Goal: Communication & Community: Answer question/provide support

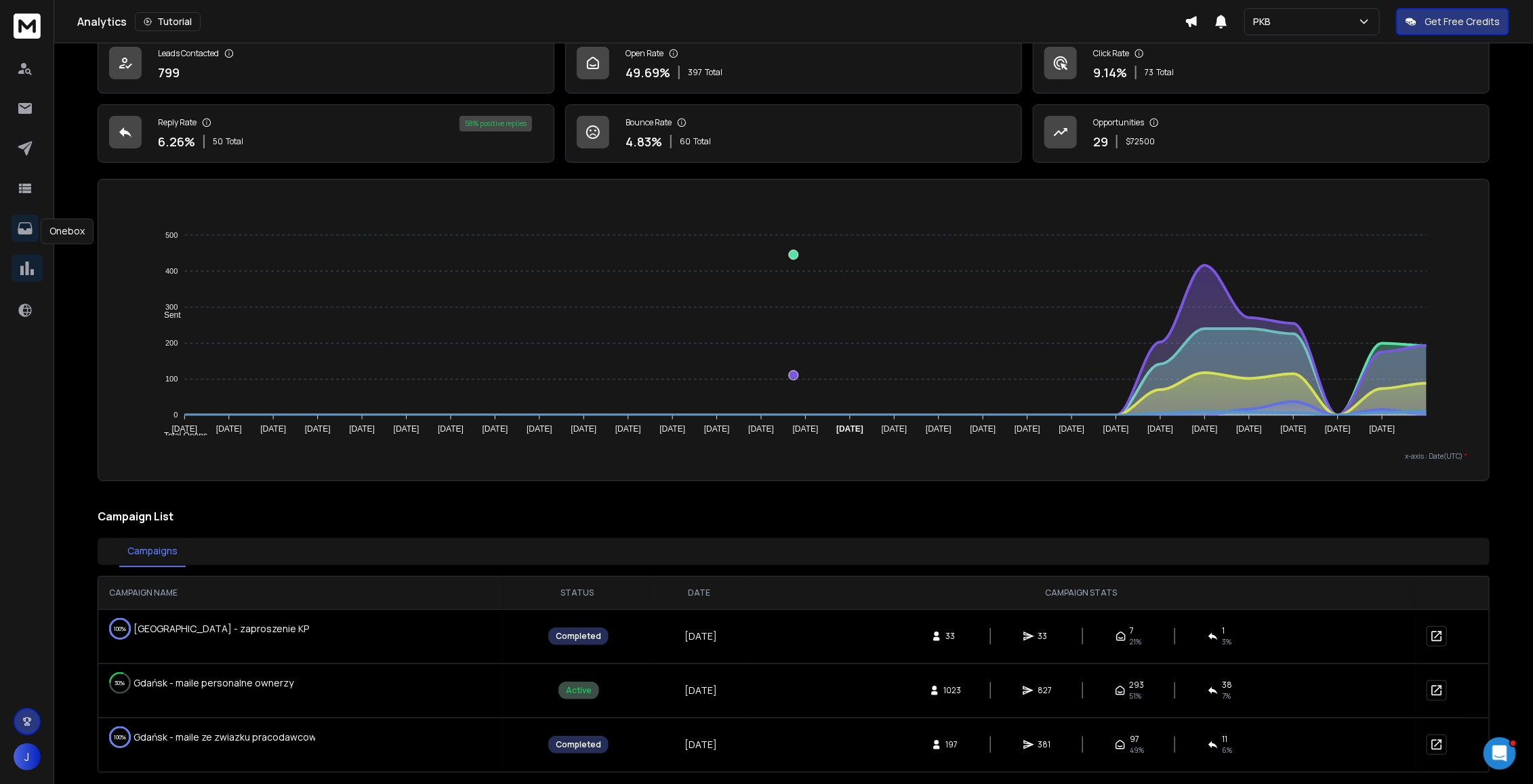
click at [22, 230] on icon at bounding box center [25, 229] width 17 height 17
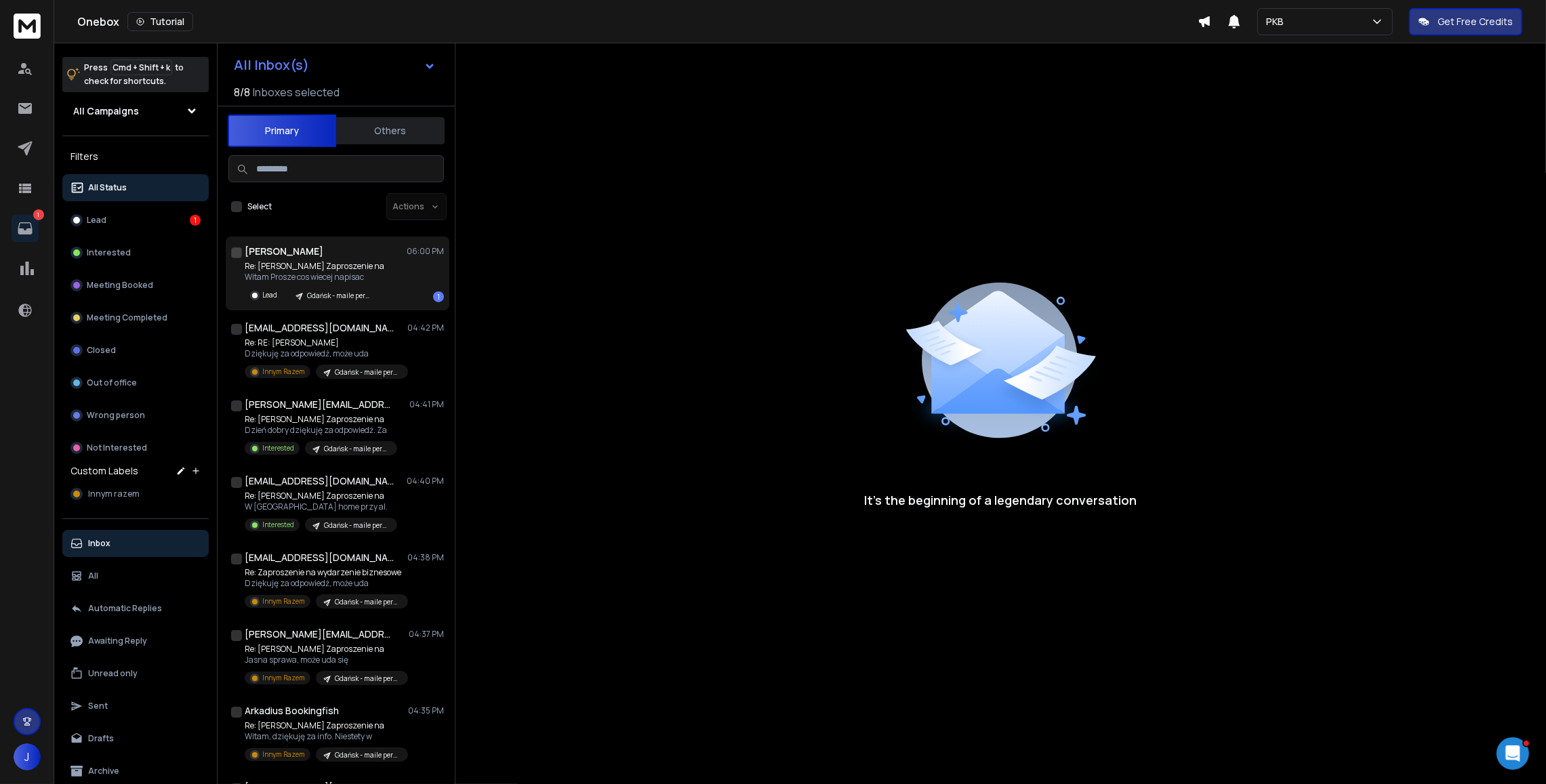
click at [403, 279] on div "Re: [PERSON_NAME] Zaproszenie na Witam Prosze cos wiecej napisac Lead Gdańsk - …" at bounding box center [344, 282] width 199 height 41
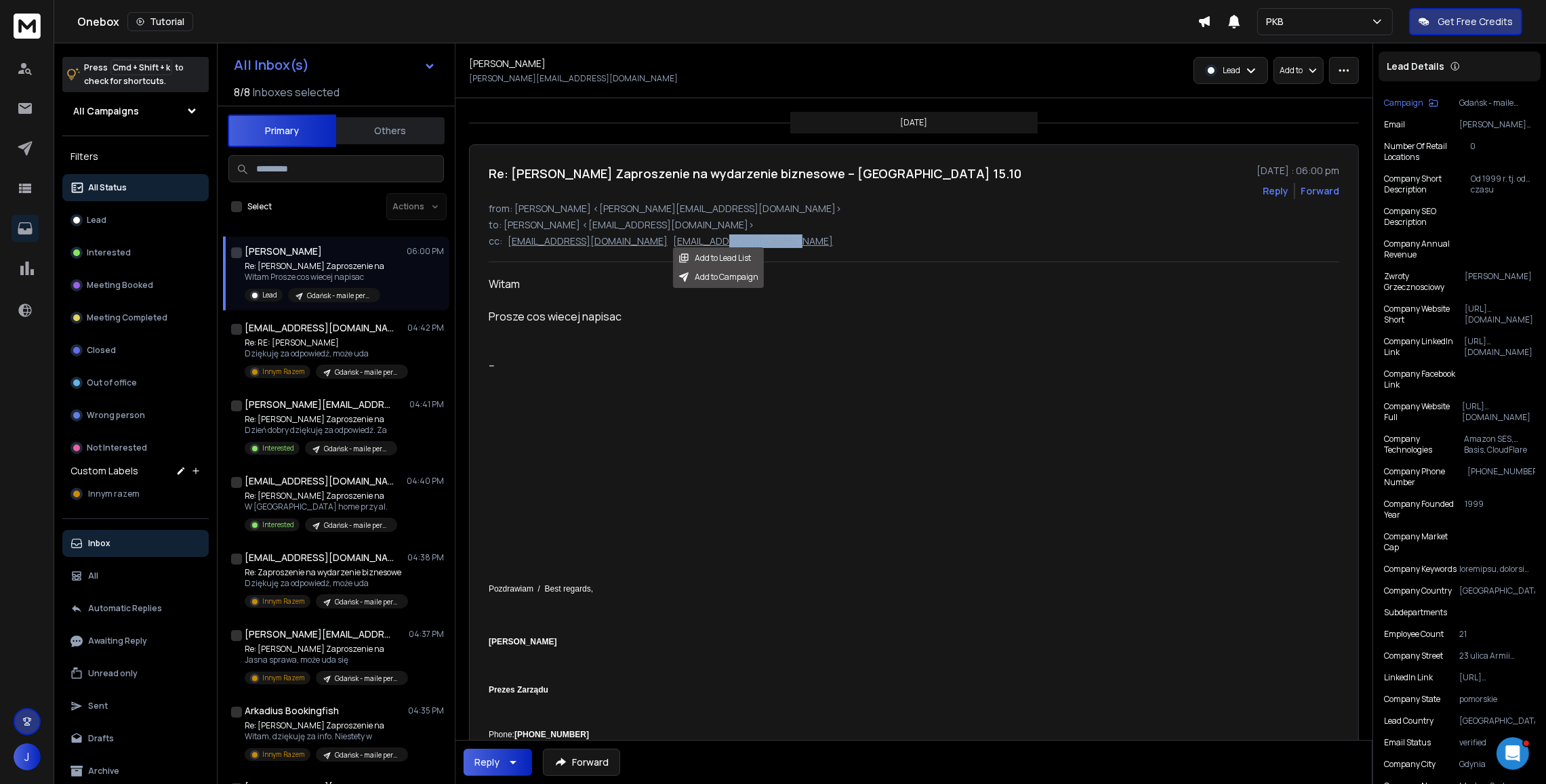
drag, startPoint x: 764, startPoint y: 246, endPoint x: 663, endPoint y: 244, distance: 101.0
click at [663, 244] on div "cc: [EMAIL_ADDRESS][DOMAIN_NAME] [EMAIL_ADDRESS][DOMAIN_NAME] Add to Lead List …" at bounding box center [914, 242] width 850 height 14
copy p "[DOMAIN_NAME]"
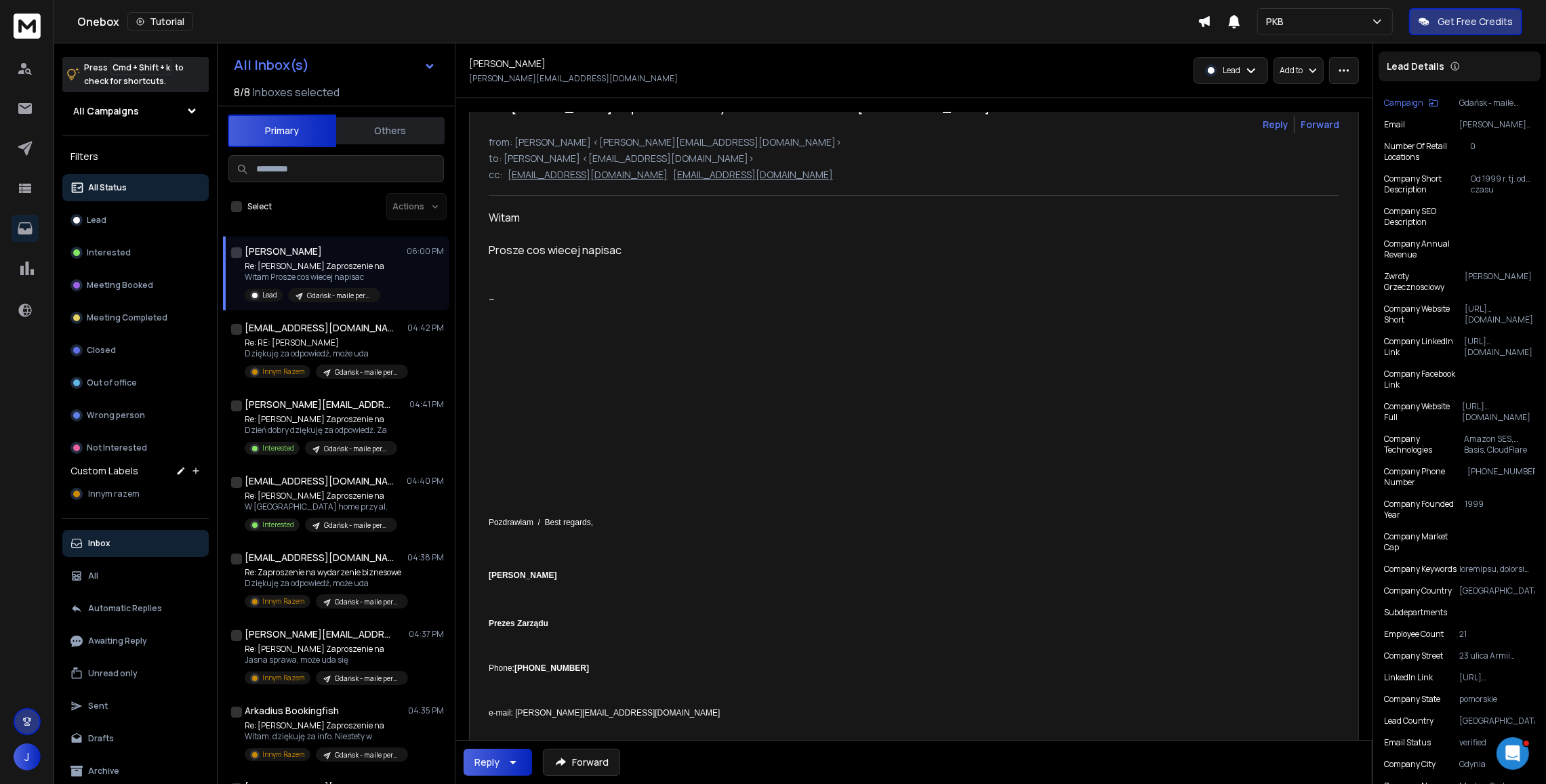
scroll to position [153, 0]
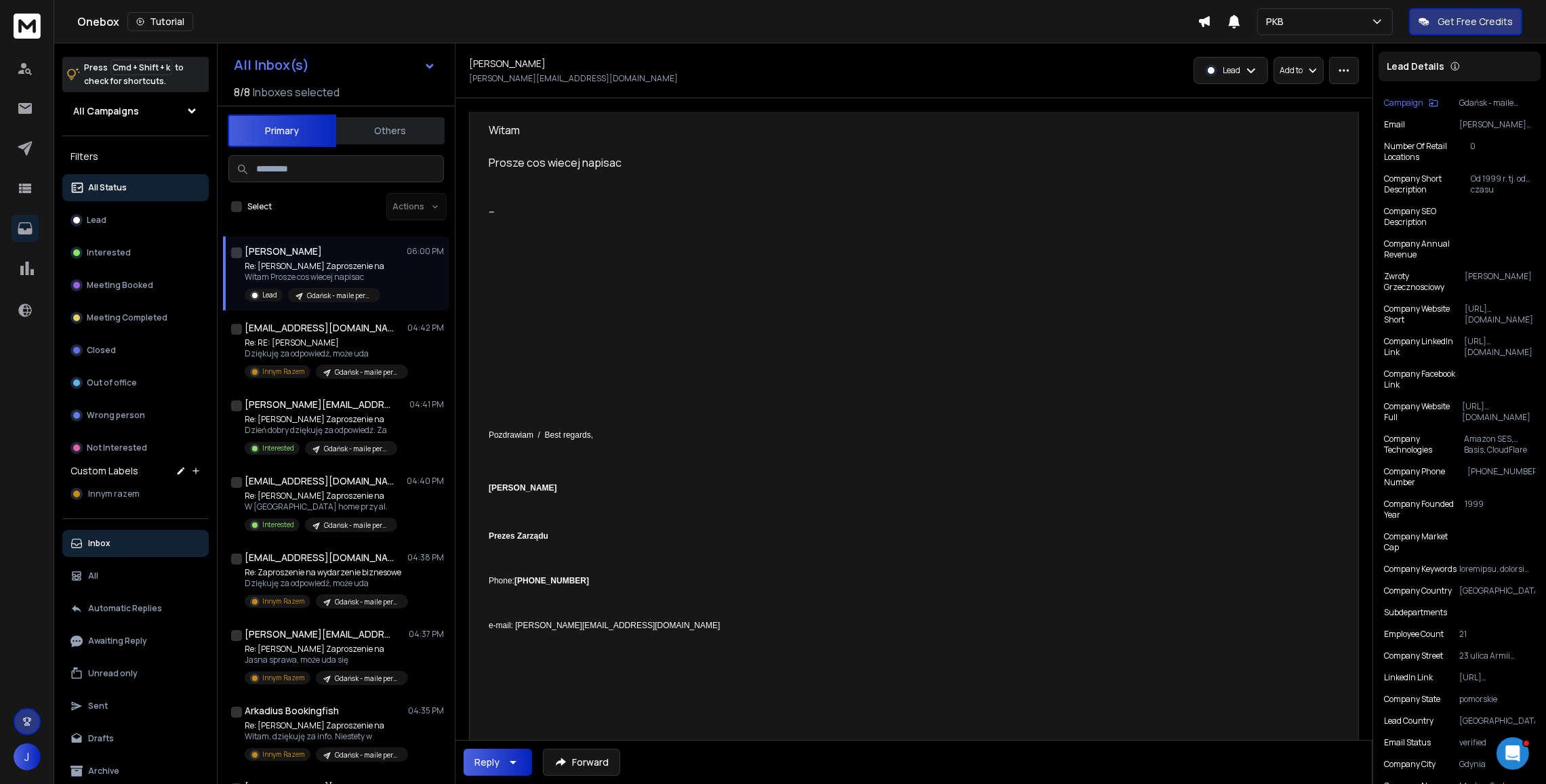
click at [520, 761] on icon "button" at bounding box center [513, 763] width 17 height 17
click at [520, 726] on p "Reply All" at bounding box center [505, 728] width 37 height 14
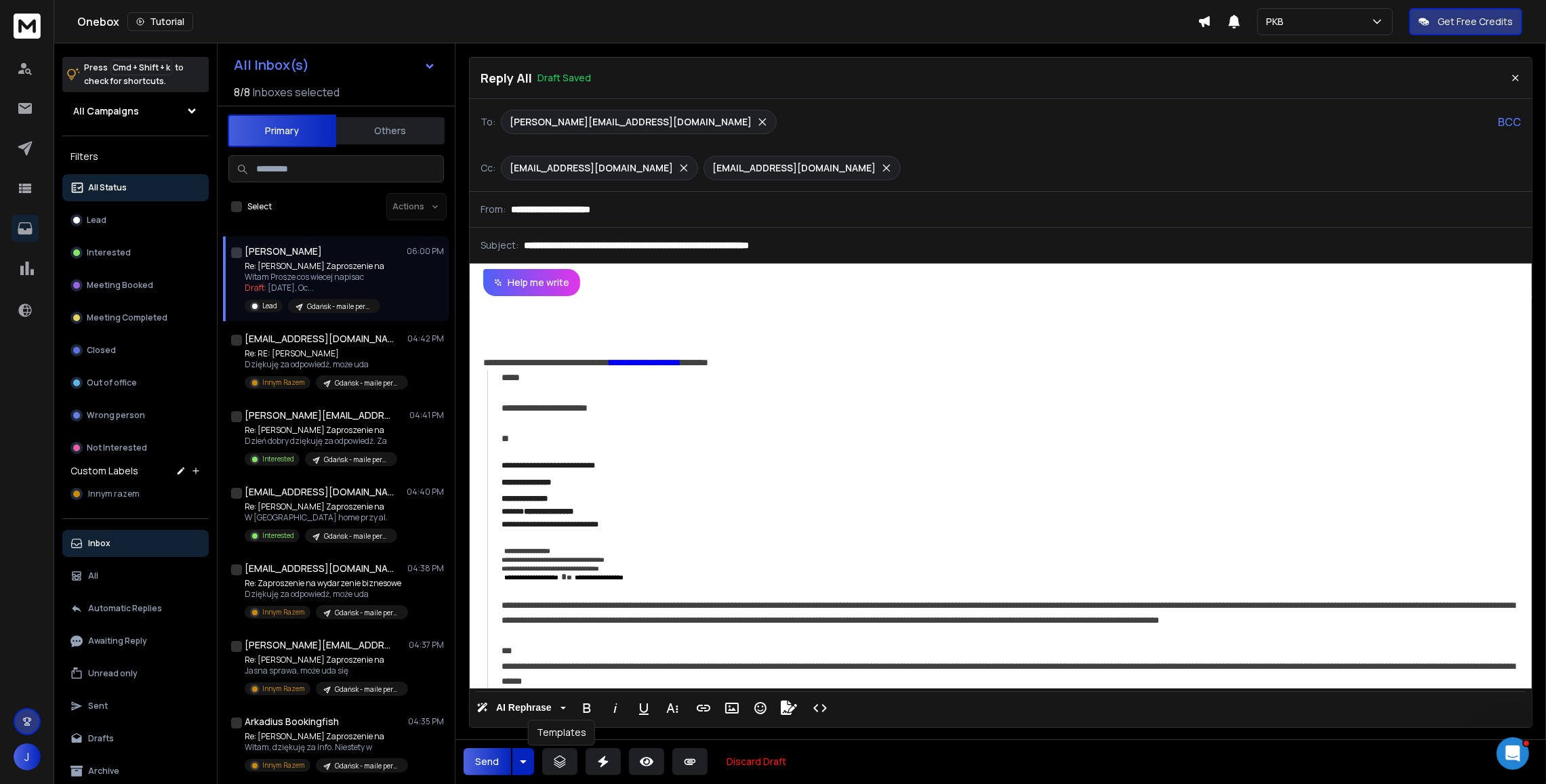
click at [557, 767] on icon at bounding box center [560, 762] width 14 height 14
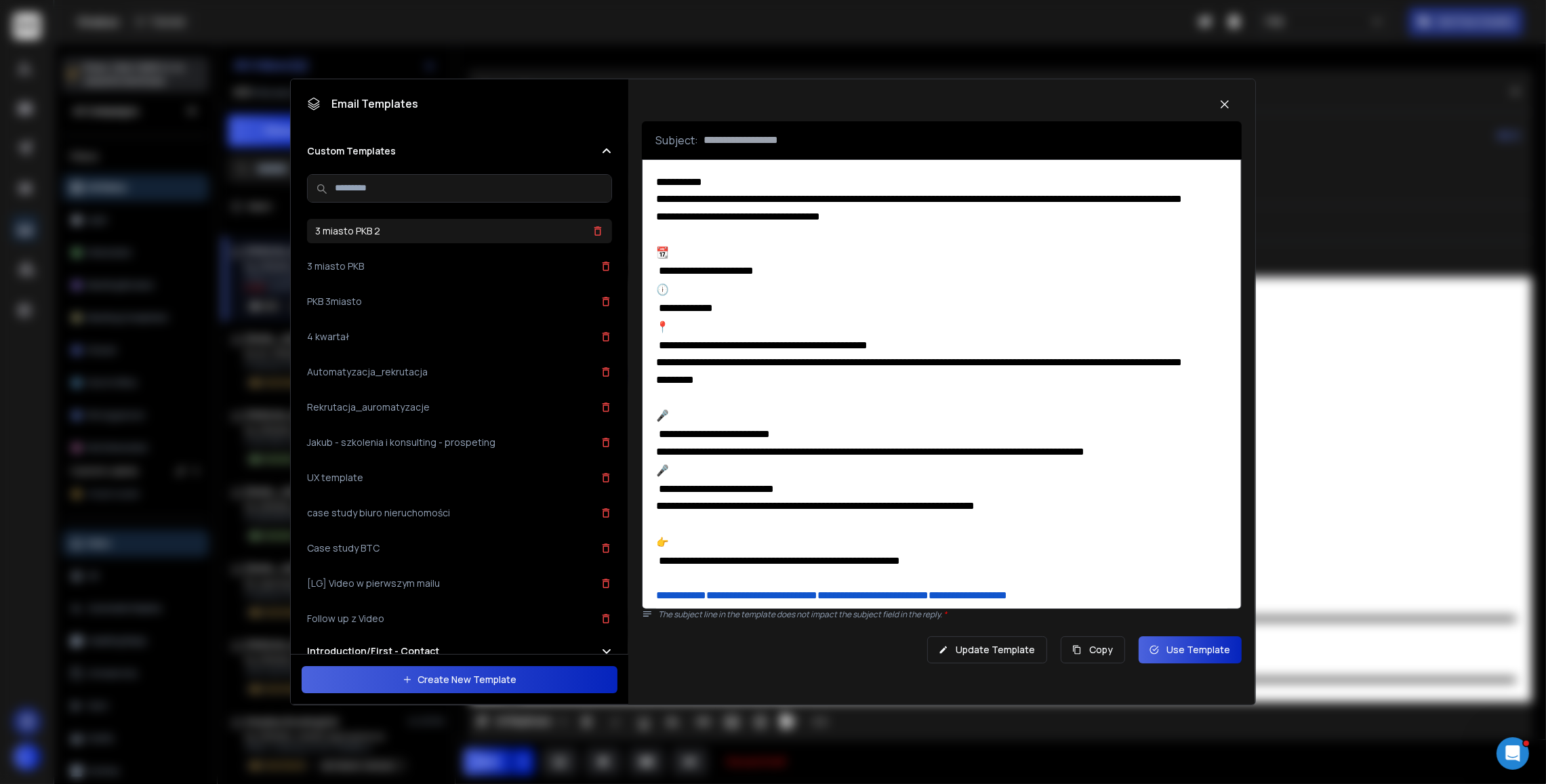
scroll to position [107, 0]
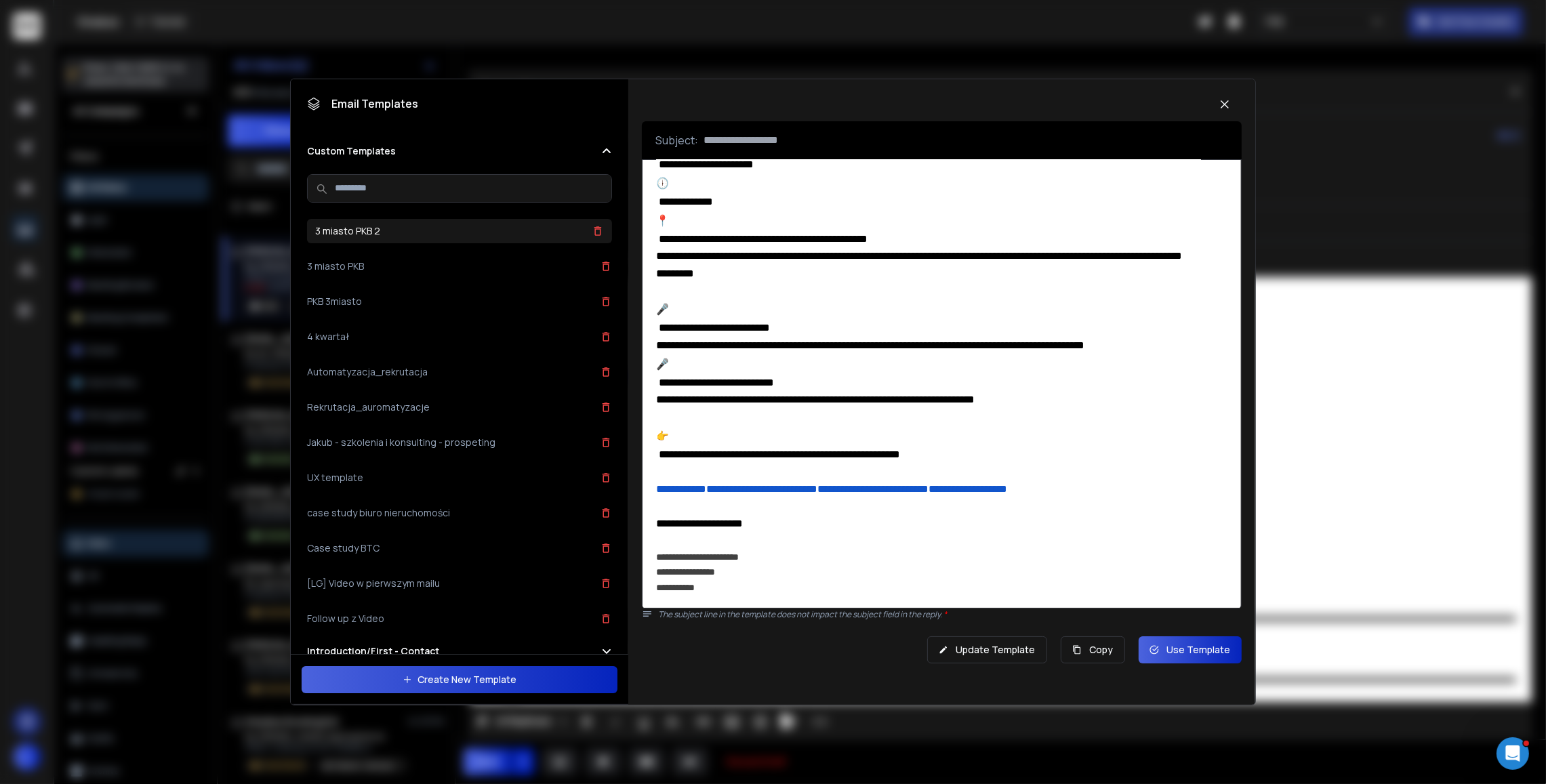
click at [1171, 652] on button "Use Template" at bounding box center [1191, 649] width 103 height 27
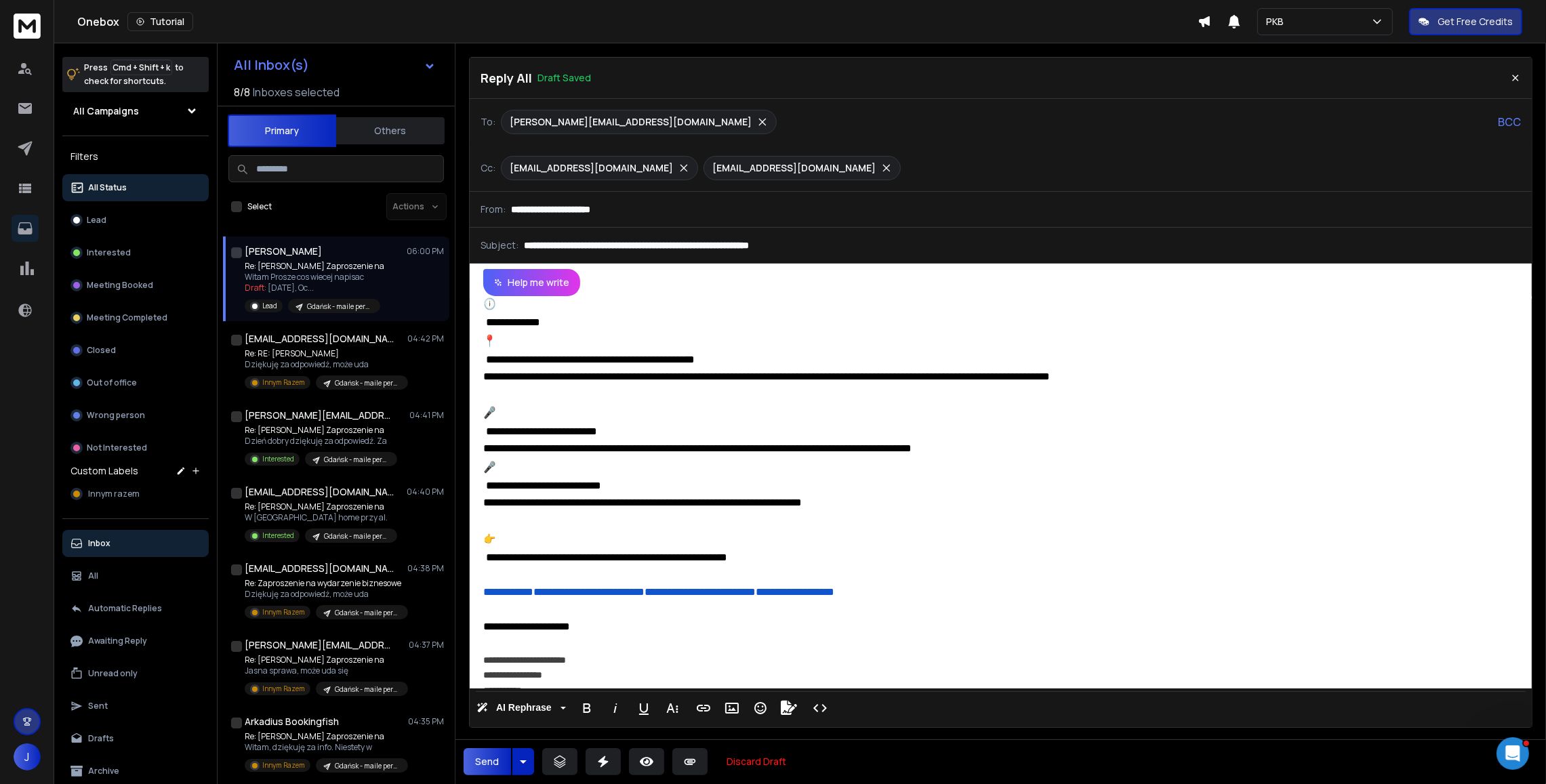
scroll to position [138, 0]
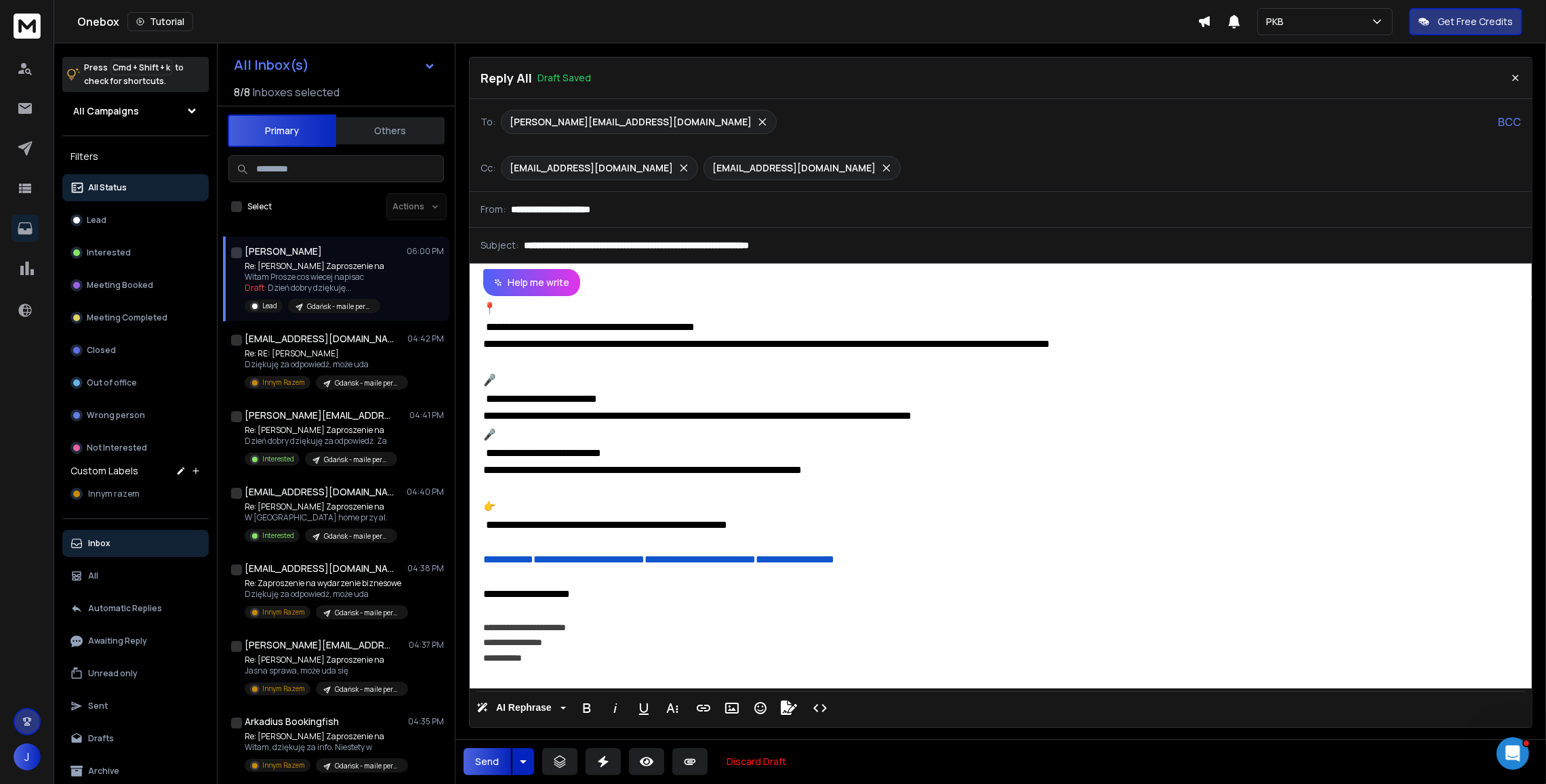
click at [1504, 118] on p "BCC" at bounding box center [1509, 122] width 23 height 17
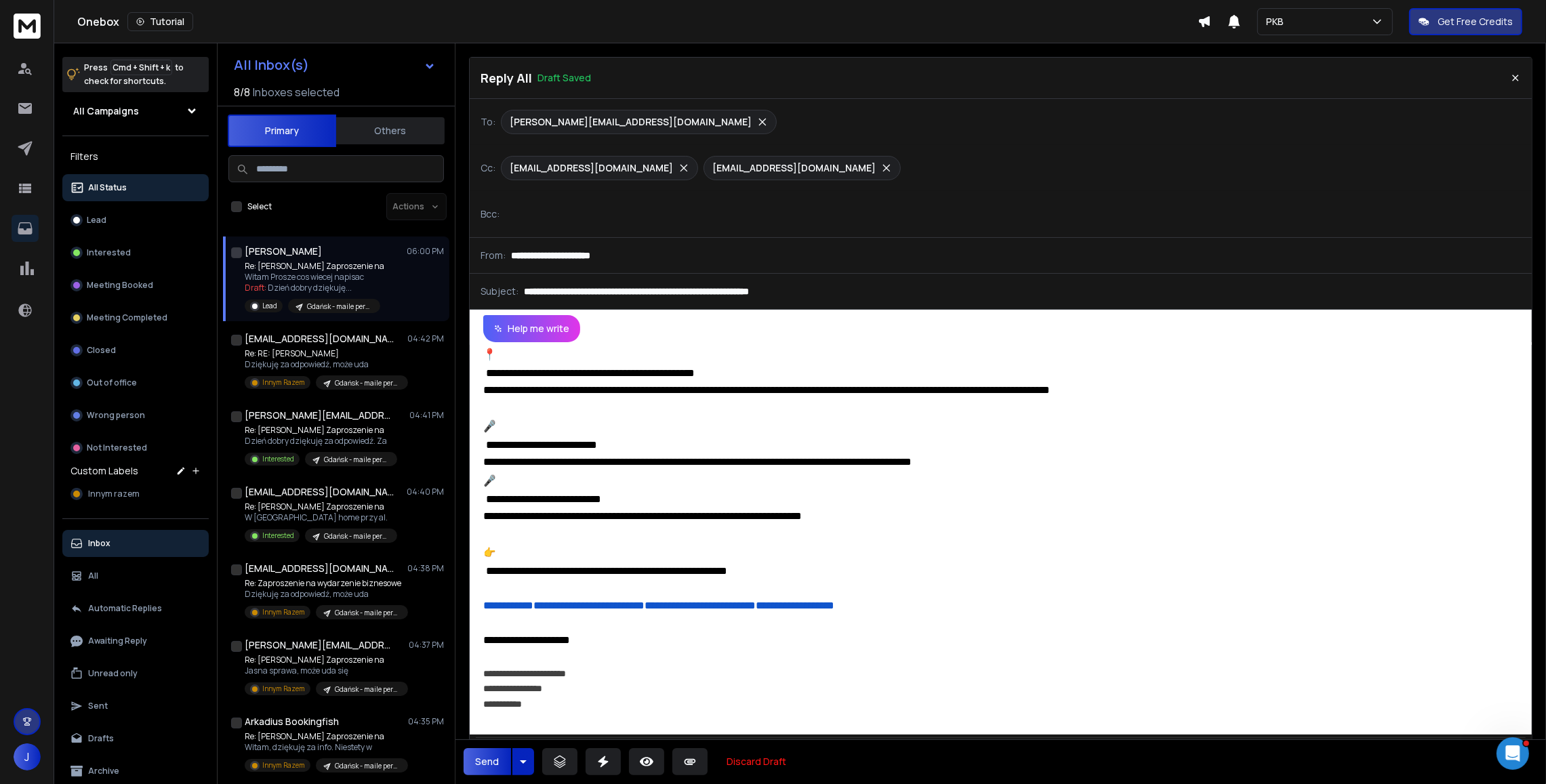
click at [996, 175] on div "[EMAIL_ADDRESS][DOMAIN_NAME] [EMAIL_ADDRESS][DOMAIN_NAME]" at bounding box center [1010, 167] width 1020 height 24
click at [916, 169] on div "[EMAIL_ADDRESS][DOMAIN_NAME] [EMAIL_ADDRESS][DOMAIN_NAME]" at bounding box center [1010, 167] width 1020 height 24
click at [906, 167] on input at bounding box center [954, 167] width 95 height 24
paste input "**********"
type input "**********"
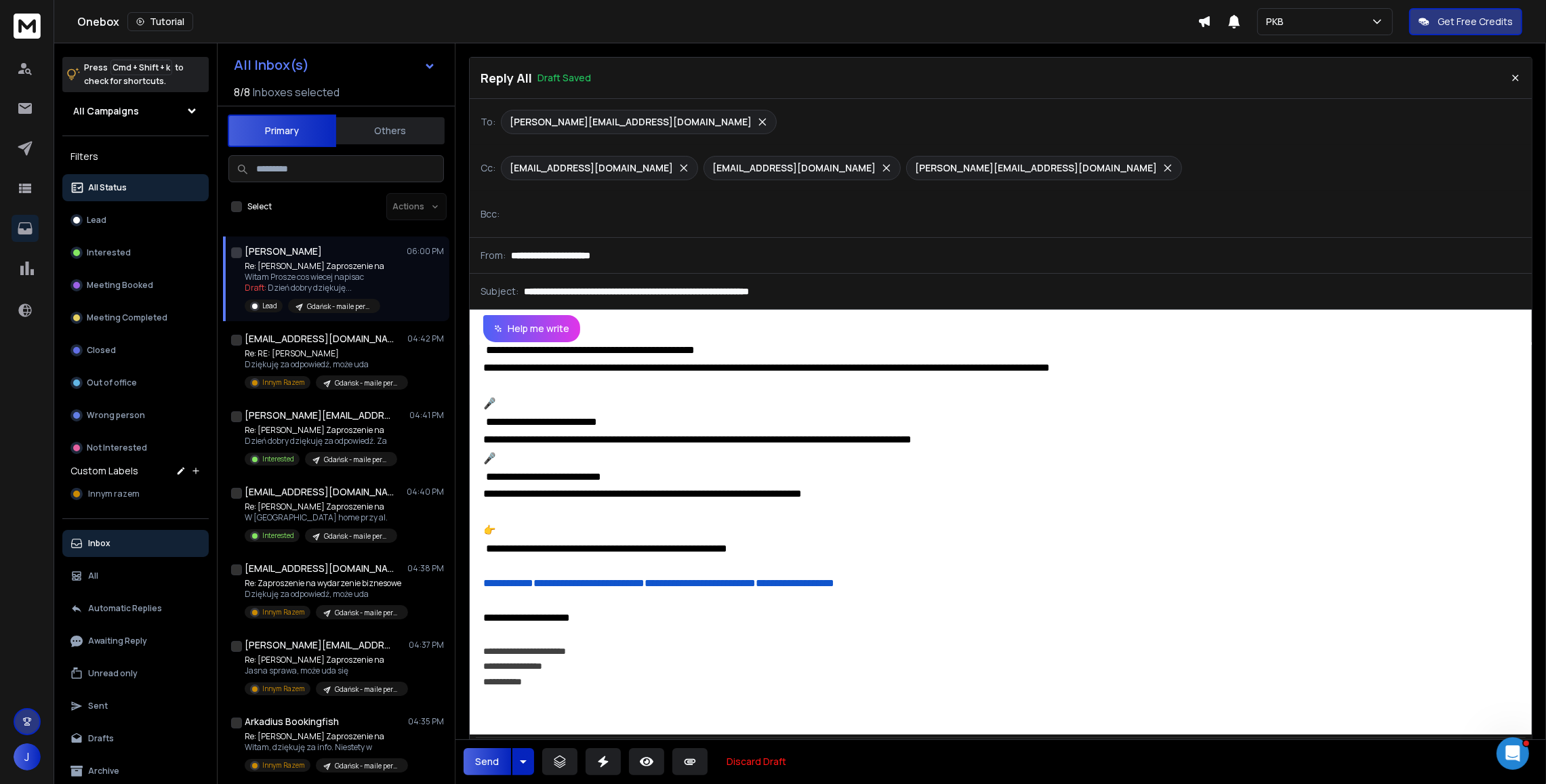
scroll to position [175, 0]
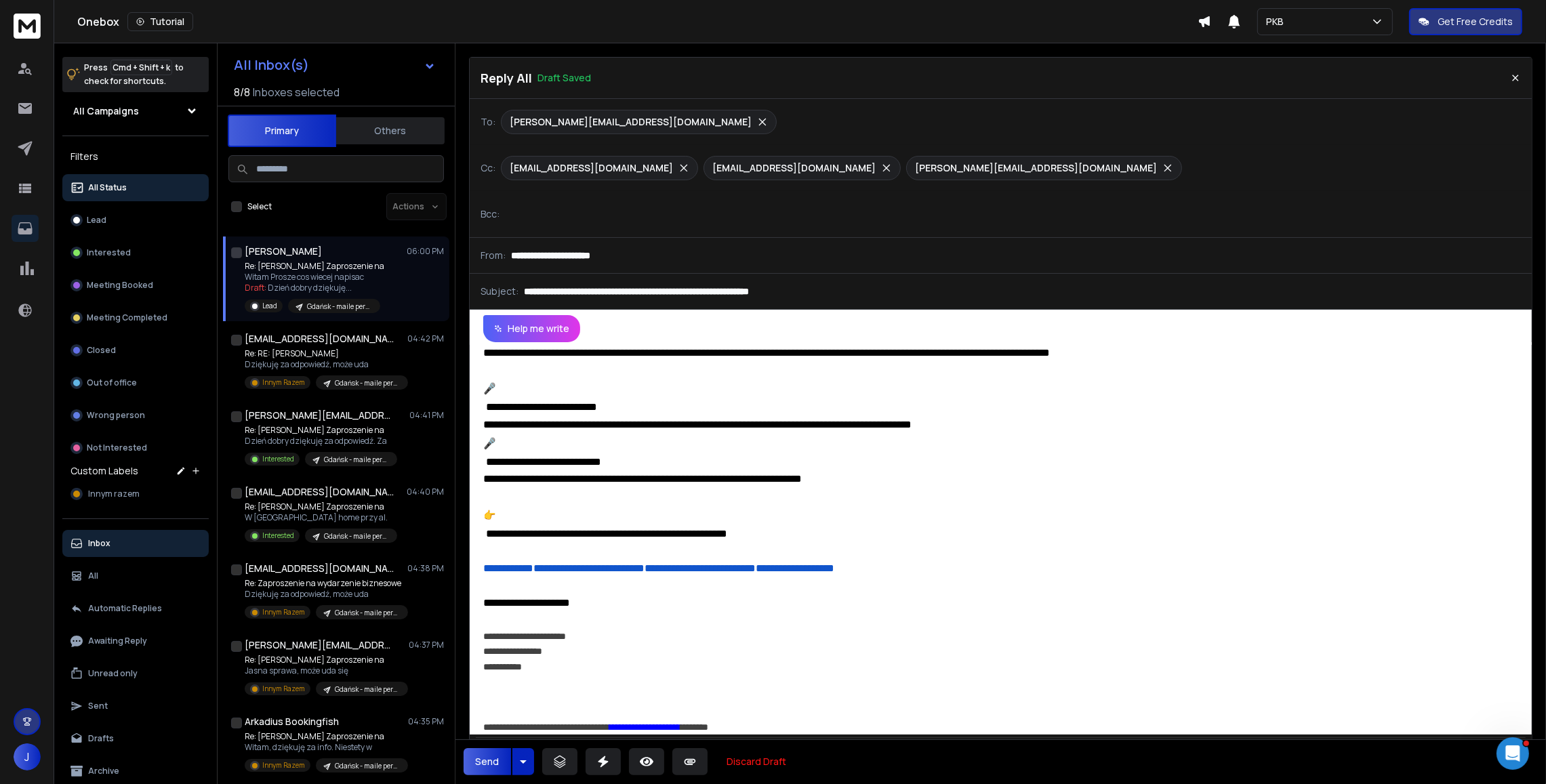
click at [490, 760] on button "Send" at bounding box center [487, 761] width 48 height 27
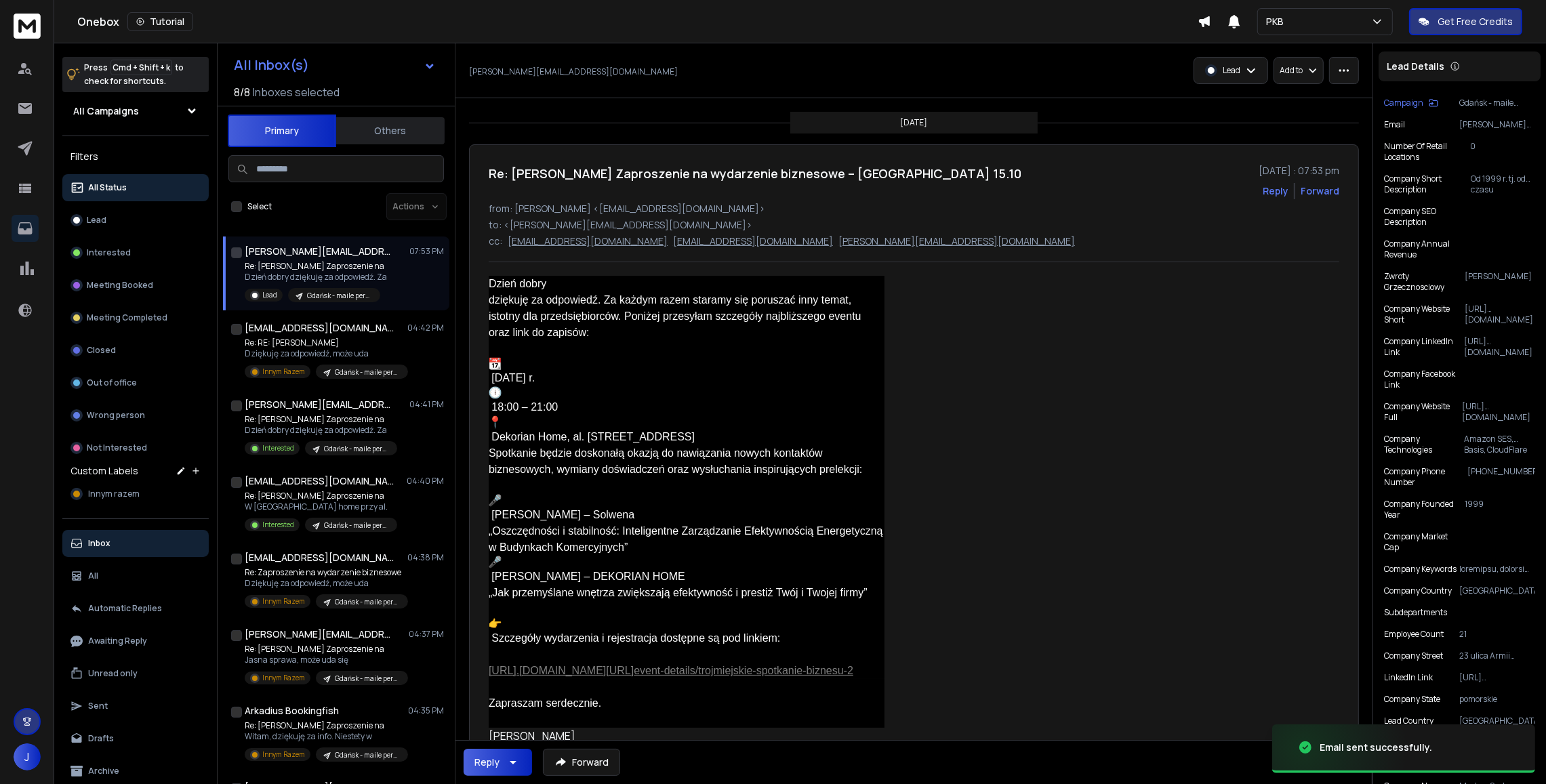
click at [1241, 67] on div "Lead" at bounding box center [1231, 70] width 73 height 25
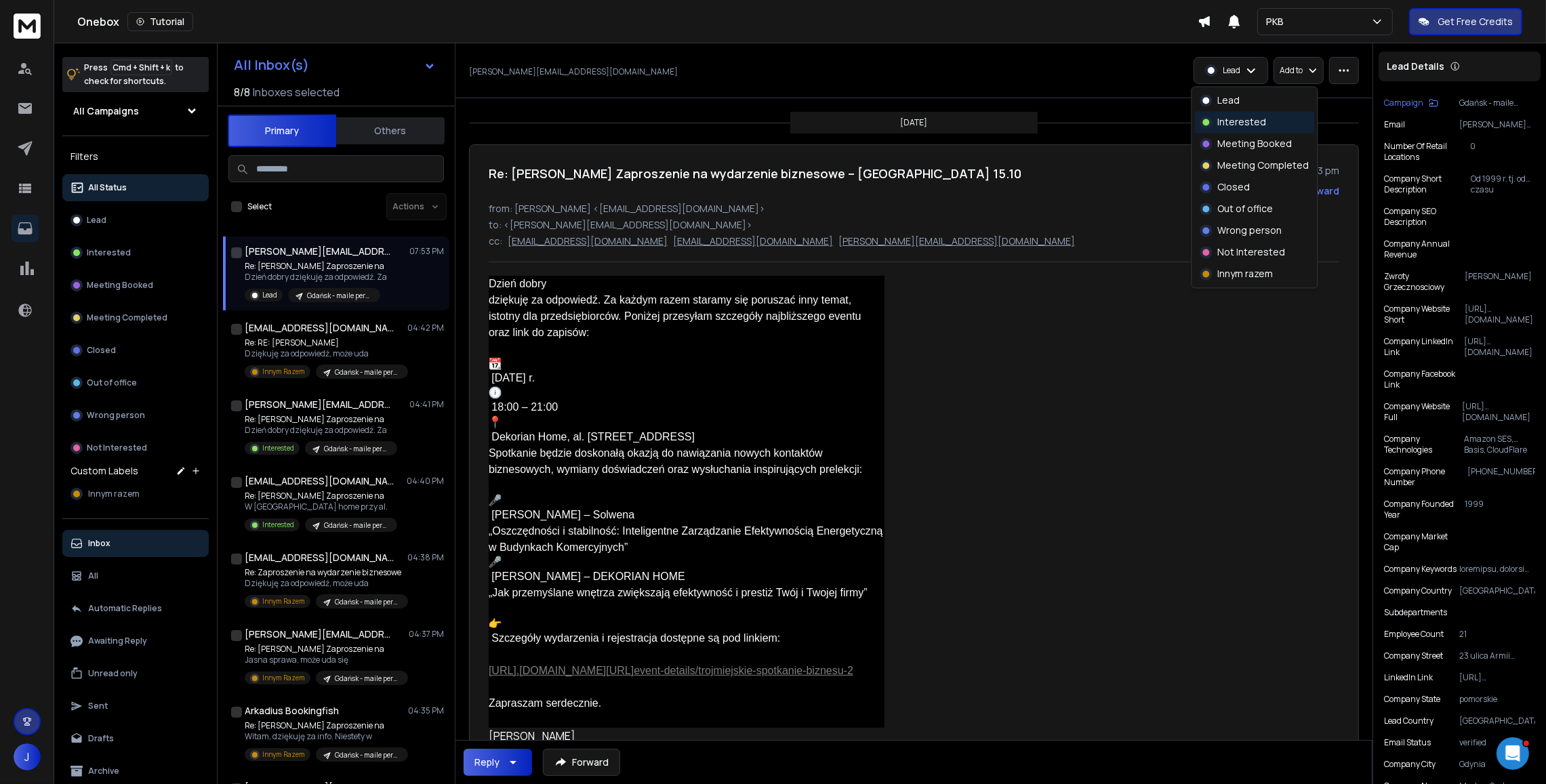
click at [1249, 119] on p "Interested" at bounding box center [1242, 123] width 49 height 14
